Goal: Task Accomplishment & Management: Manage account settings

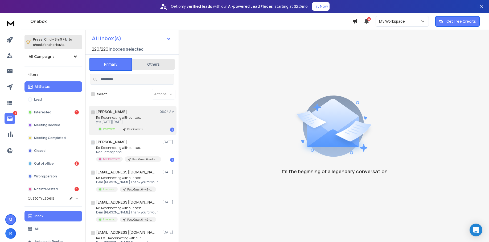
click at [109, 118] on p "Re: Reconnecting with our past" at bounding box center [121, 117] width 50 height 4
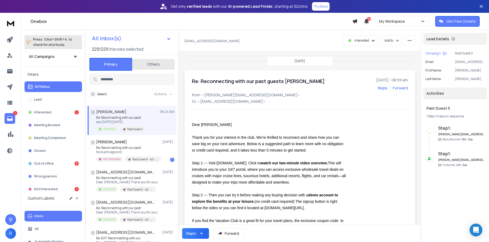
click at [190, 233] on div "Reply" at bounding box center [191, 232] width 10 height 5
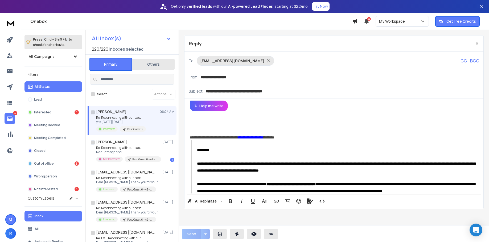
click at [108, 121] on p "yes [DATE][DATE]," at bounding box center [121, 122] width 50 height 4
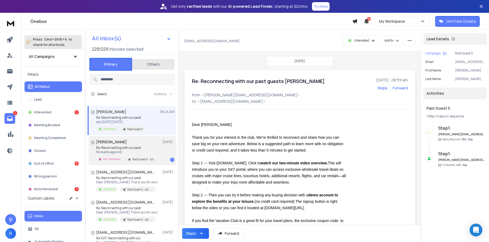
click at [110, 144] on h1 "[PERSON_NAME]" at bounding box center [111, 141] width 31 height 5
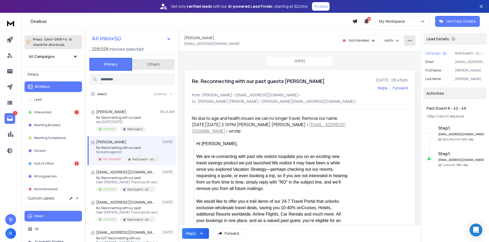
click at [408, 40] on icon "button" at bounding box center [410, 40] width 5 height 5
click at [393, 75] on div "Block email" at bounding box center [392, 77] width 26 height 5
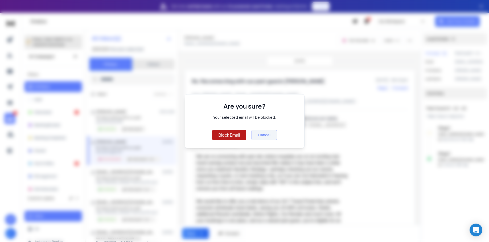
click at [225, 135] on button "Block Email" at bounding box center [229, 134] width 34 height 11
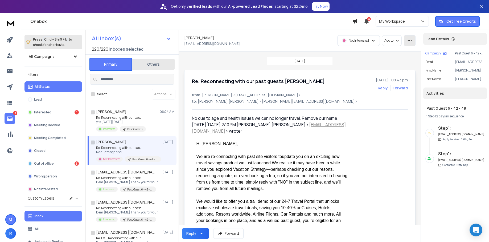
click at [410, 42] on icon "button" at bounding box center [410, 40] width 5 height 5
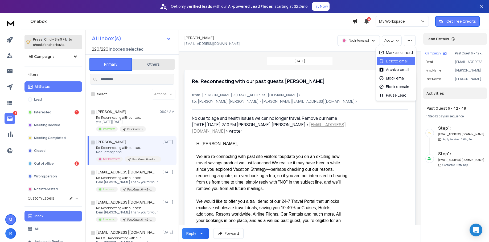
click at [392, 62] on div "Delete email" at bounding box center [393, 60] width 29 height 5
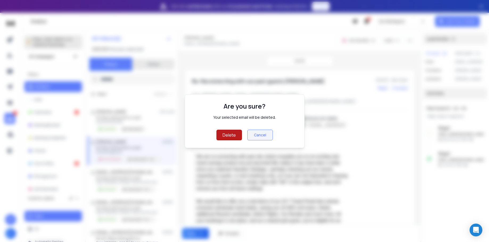
click at [238, 133] on button "Delete" at bounding box center [230, 134] width 26 height 11
